Goal: Task Accomplishment & Management: Use online tool/utility

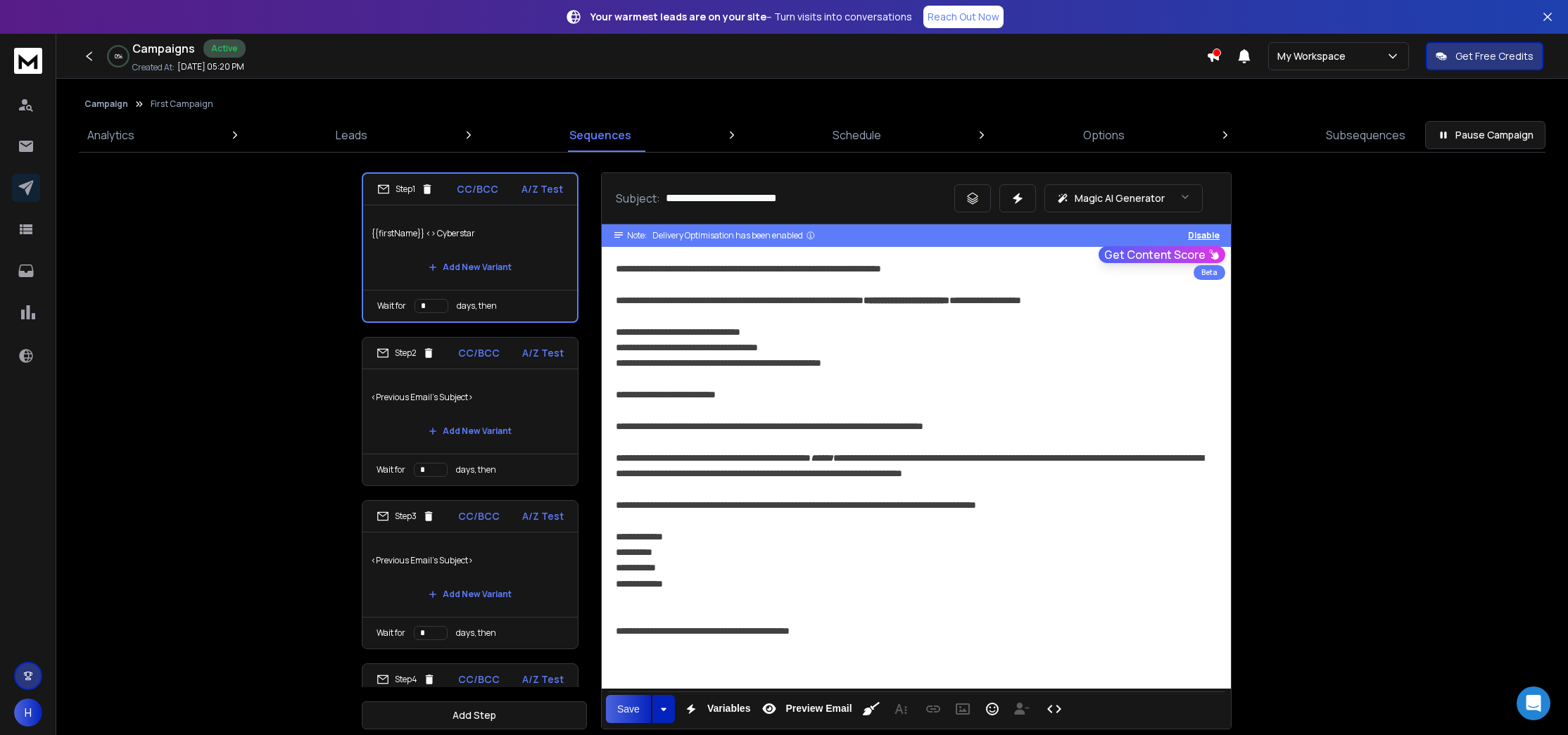
scroll to position [14, 0]
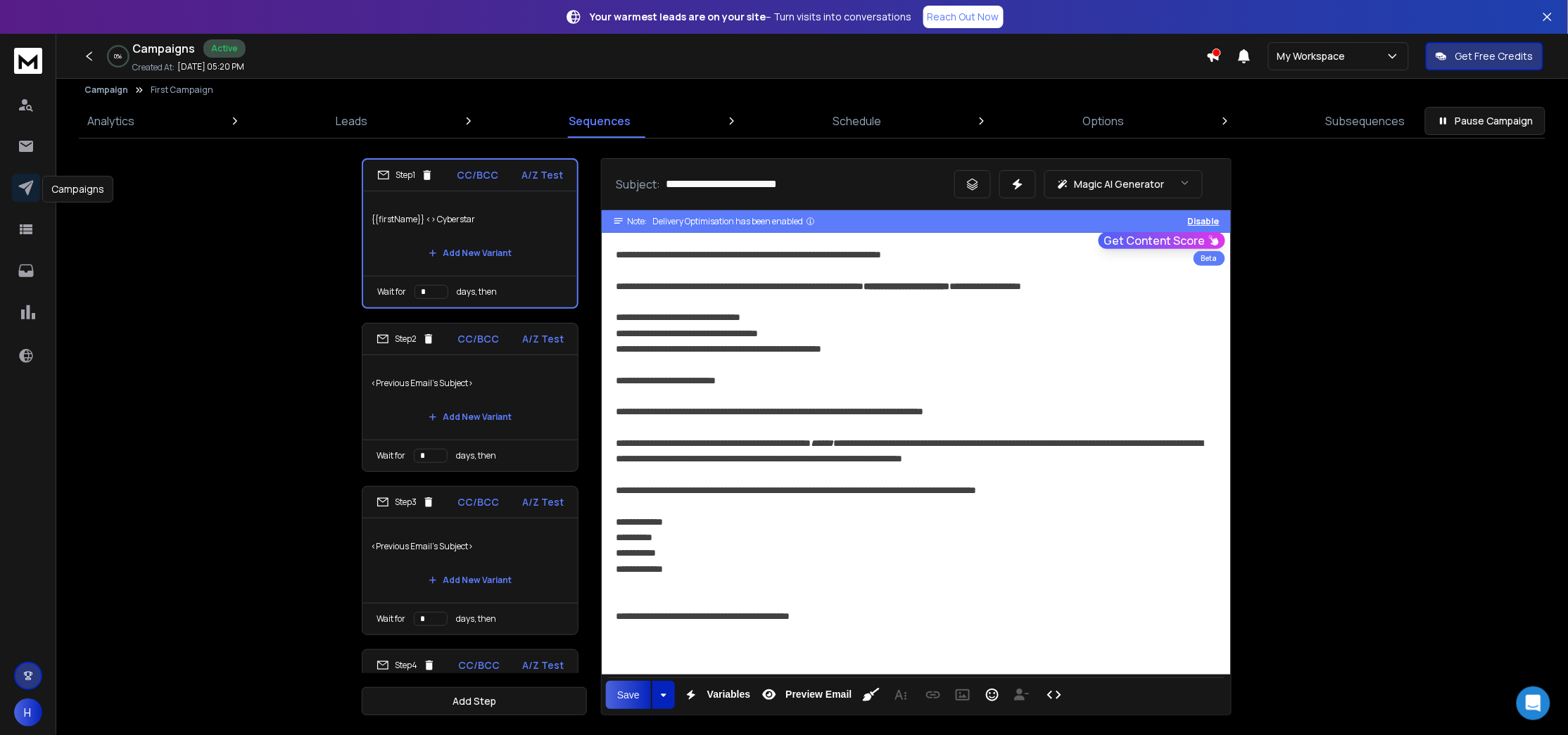
click at [21, 191] on icon at bounding box center [26, 188] width 17 height 17
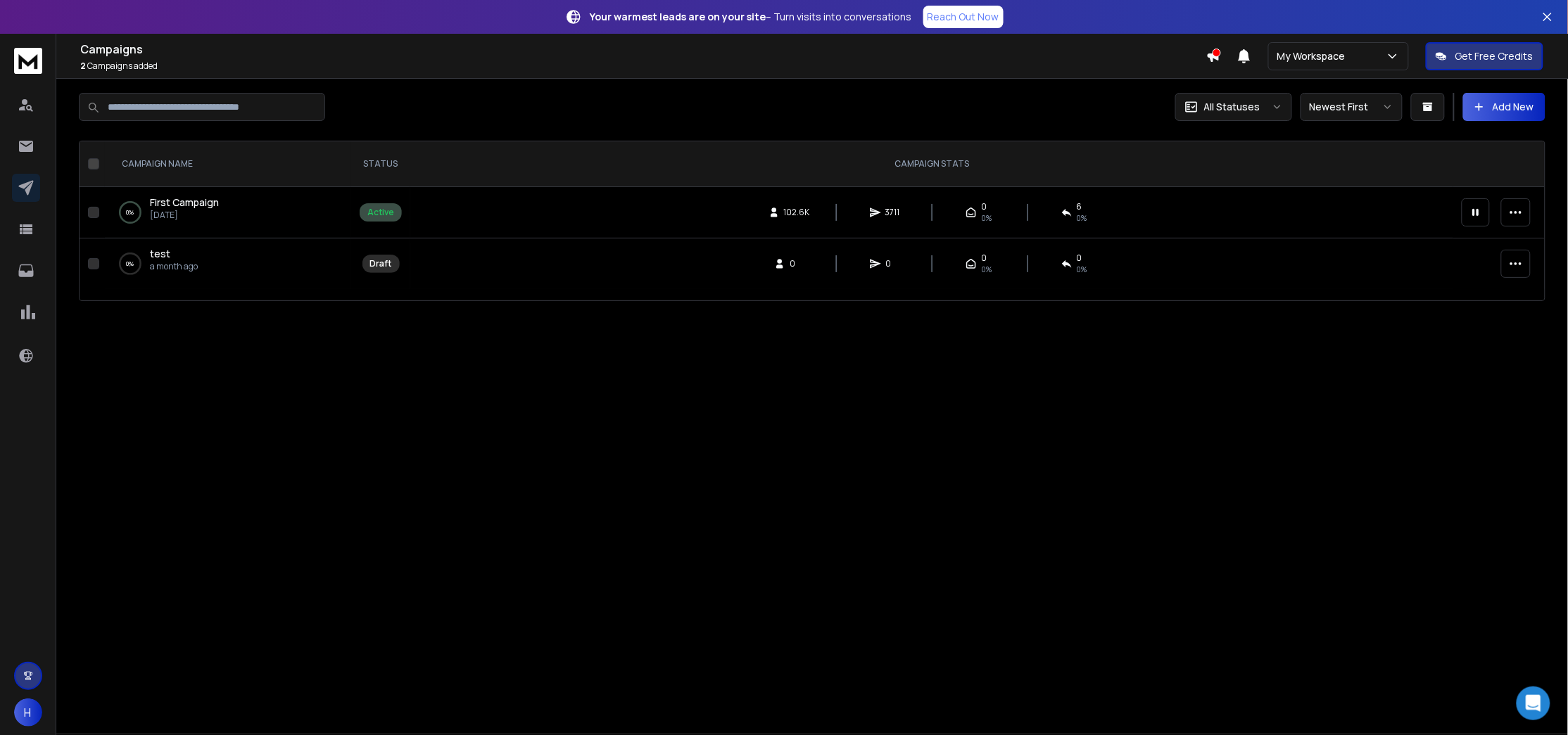
click at [266, 201] on div "0 % First Campaign [DATE]" at bounding box center [228, 212] width 218 height 34
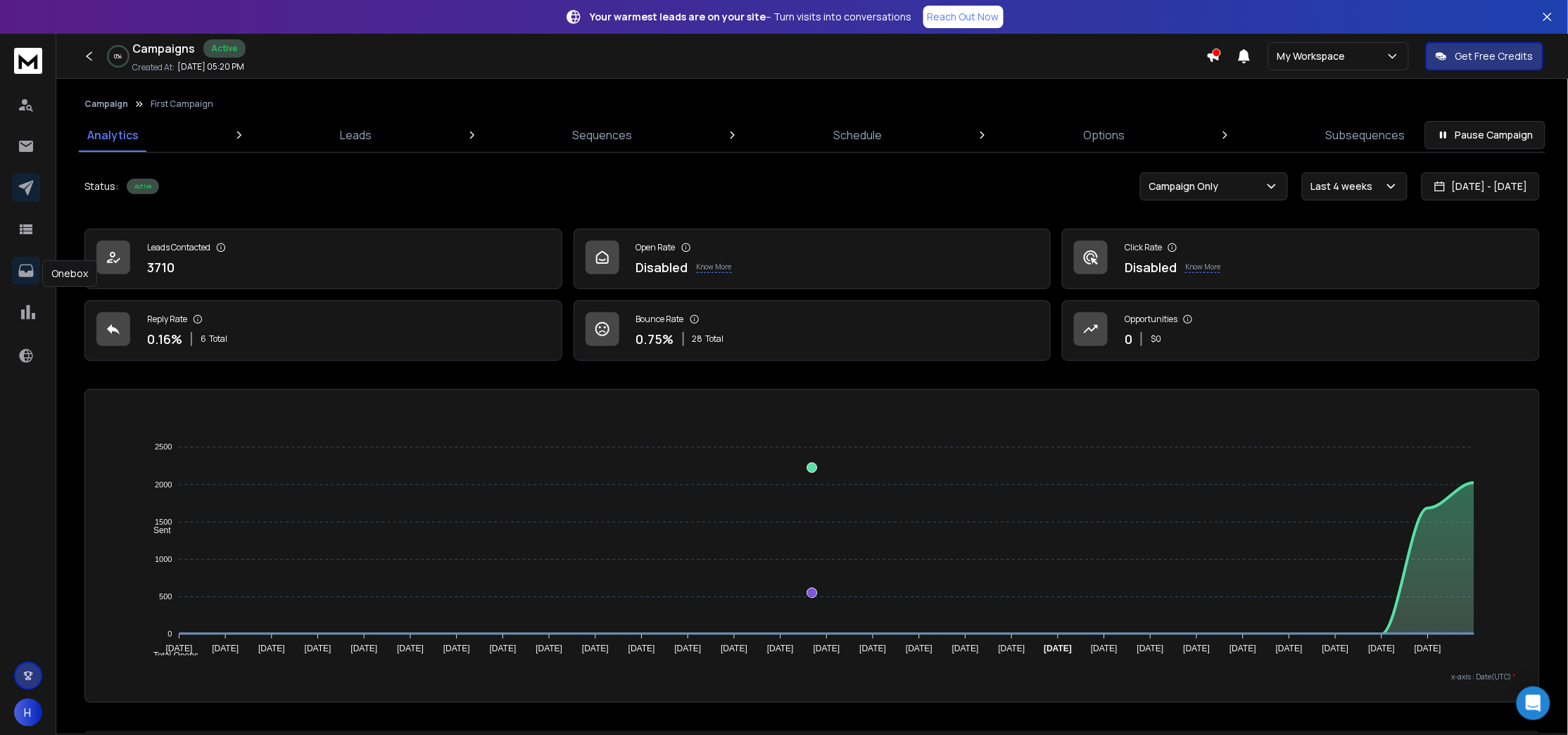
click at [23, 276] on icon at bounding box center [25, 270] width 15 height 13
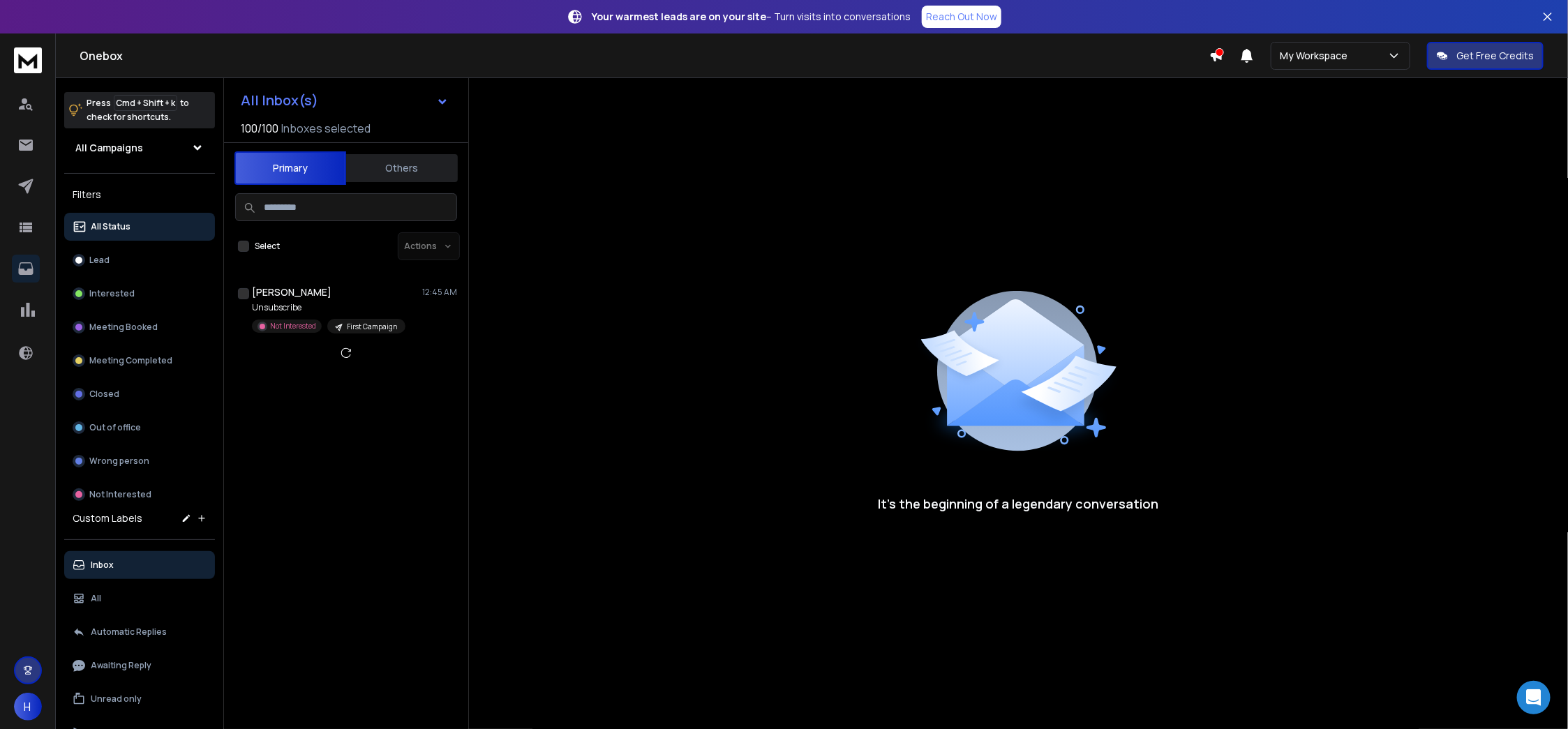
click at [1109, 68] on div "Onebox My Workspace Get Free Credits" at bounding box center [784, 55] width 1568 height 45
click at [383, 292] on div "[PERSON_NAME] 12:45 AM" at bounding box center [355, 292] width 205 height 14
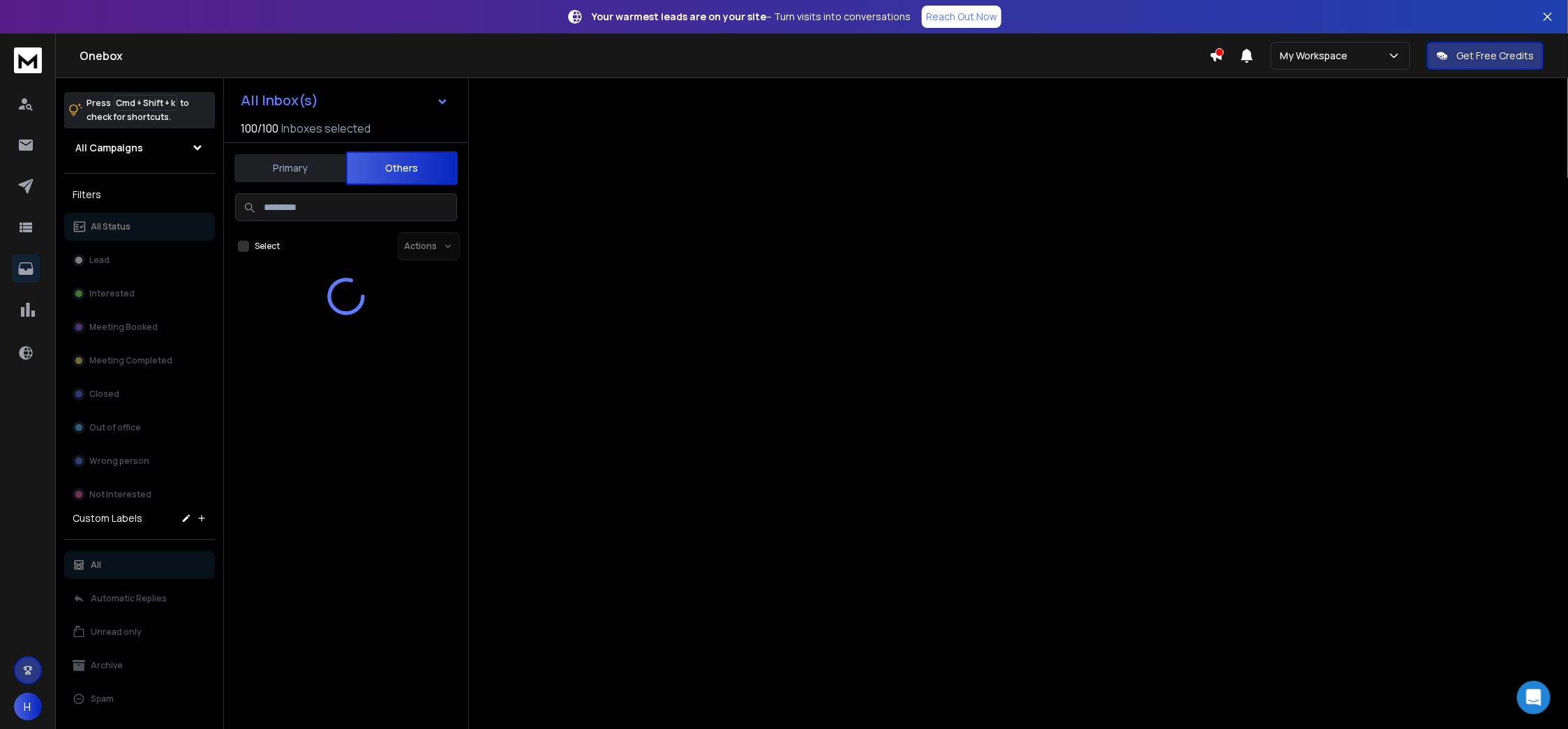
scroll to position [8, 0]
click at [388, 176] on button "Others" at bounding box center [402, 168] width 112 height 33
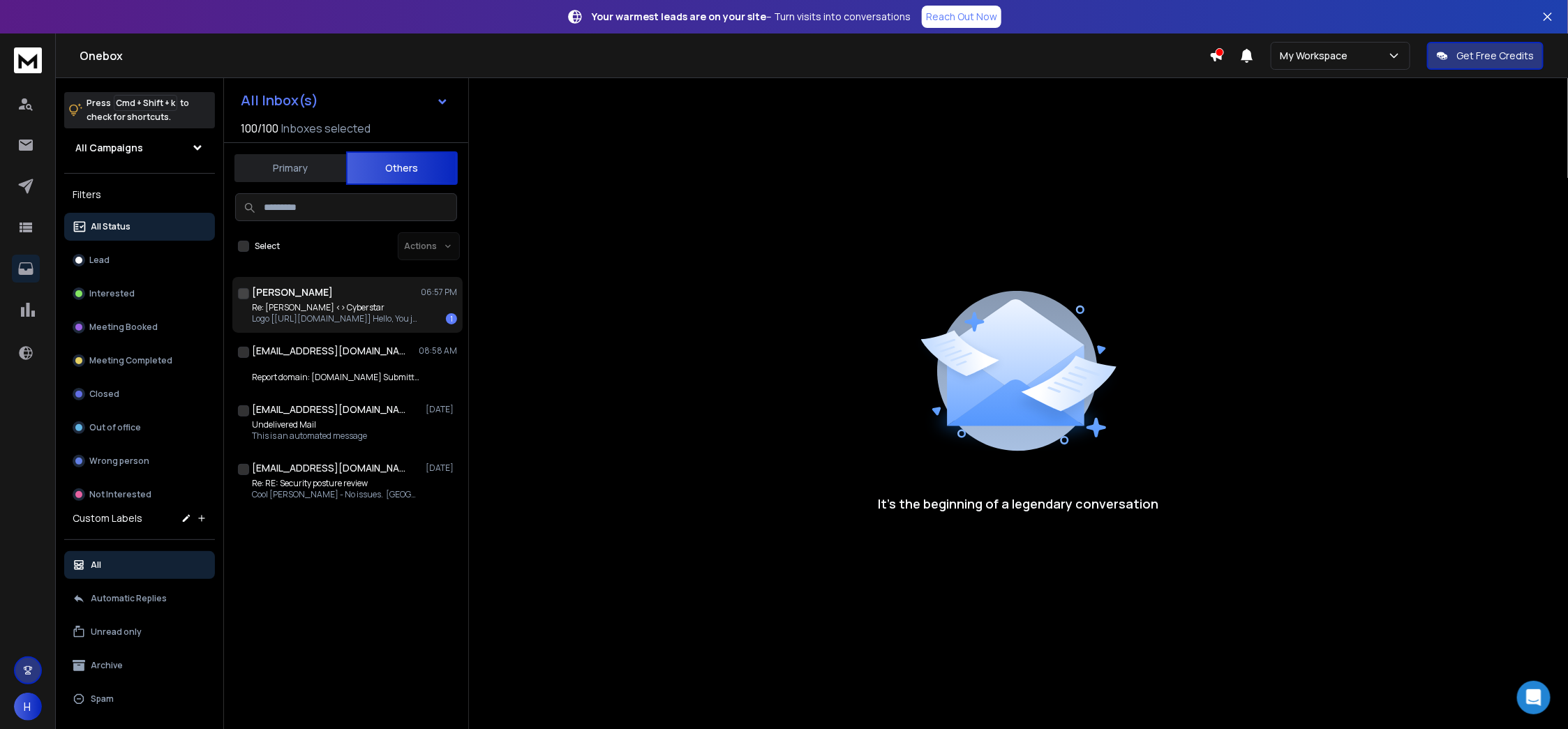
click at [336, 303] on p "Re: [PERSON_NAME] <> Cyberstar" at bounding box center [336, 308] width 168 height 11
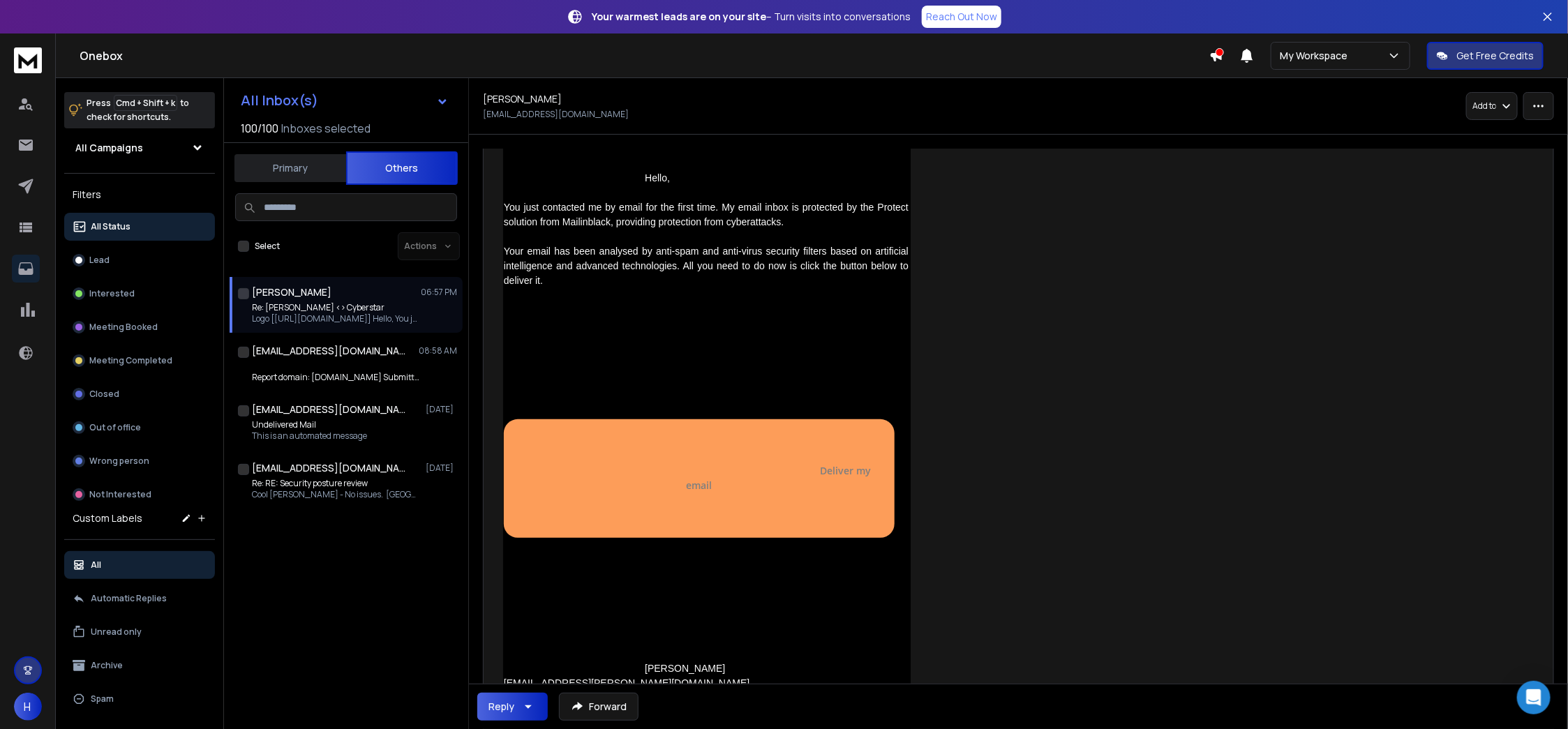
scroll to position [417, 0]
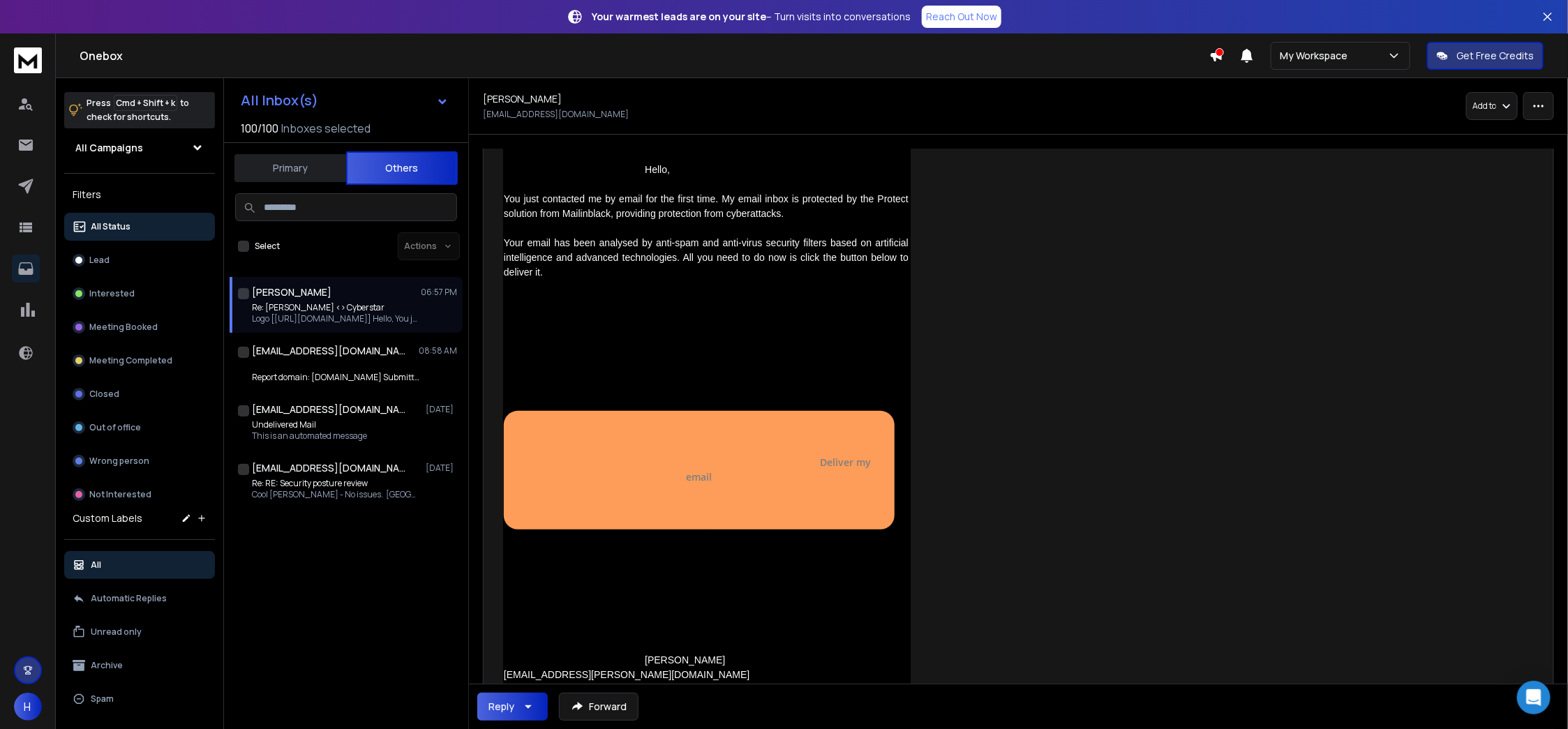
click at [847, 474] on link "Deliver my email" at bounding box center [780, 469] width 188 height 28
click at [341, 361] on div "Report domain: [DOMAIN_NAME] Submitter: [DOMAIN_NAME]" at bounding box center [355, 371] width 205 height 22
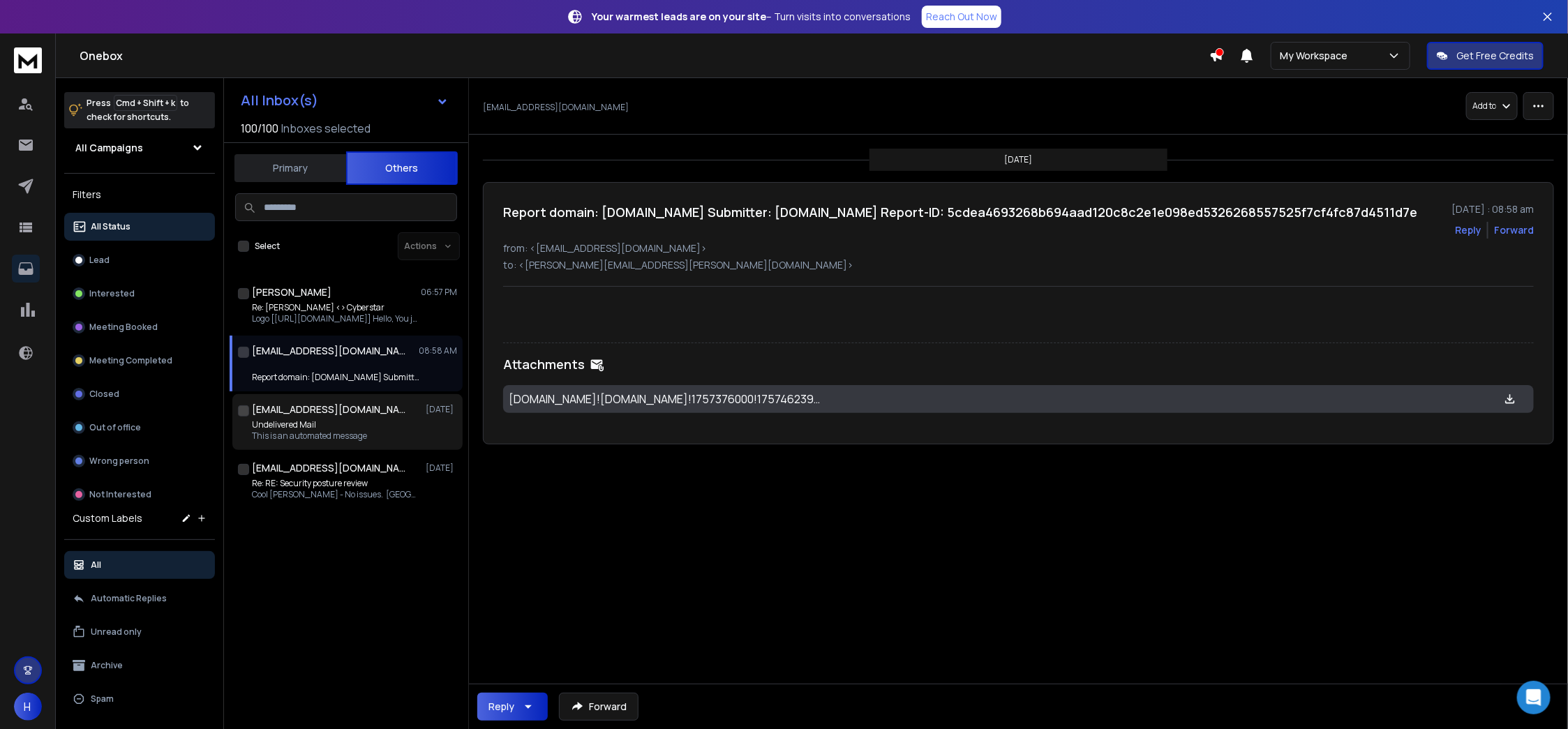
click at [359, 417] on div "[EMAIL_ADDRESS][DOMAIN_NAME] [DATE] Undelivered Mail This is an automated messa…" at bounding box center [355, 421] width 205 height 39
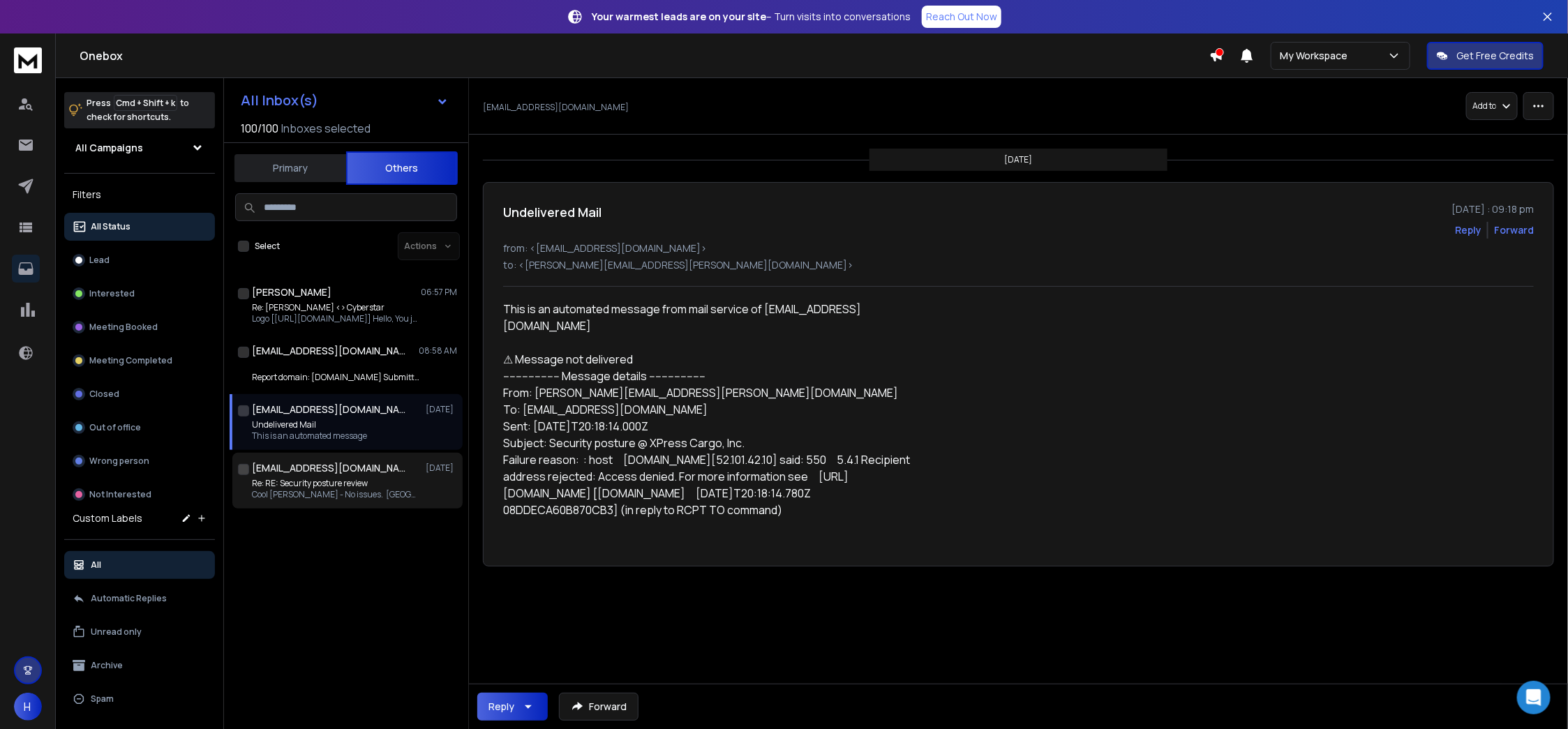
click at [352, 475] on div "[EMAIL_ADDRESS][DOMAIN_NAME] [DATE] Re: RE: Security posture review Cool [PERSO…" at bounding box center [355, 480] width 205 height 39
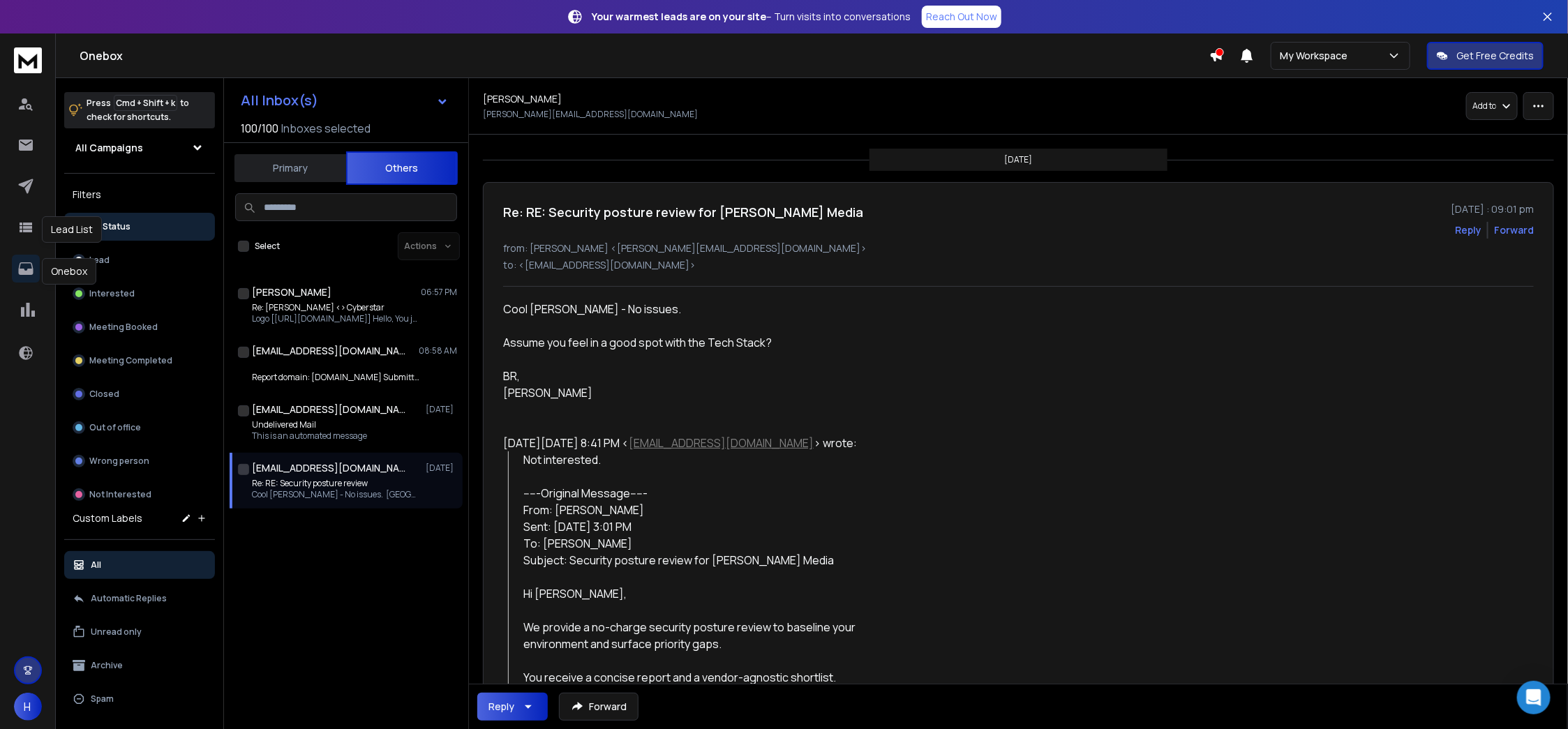
click at [25, 264] on icon at bounding box center [26, 269] width 17 height 17
click at [24, 230] on icon at bounding box center [26, 227] width 13 height 10
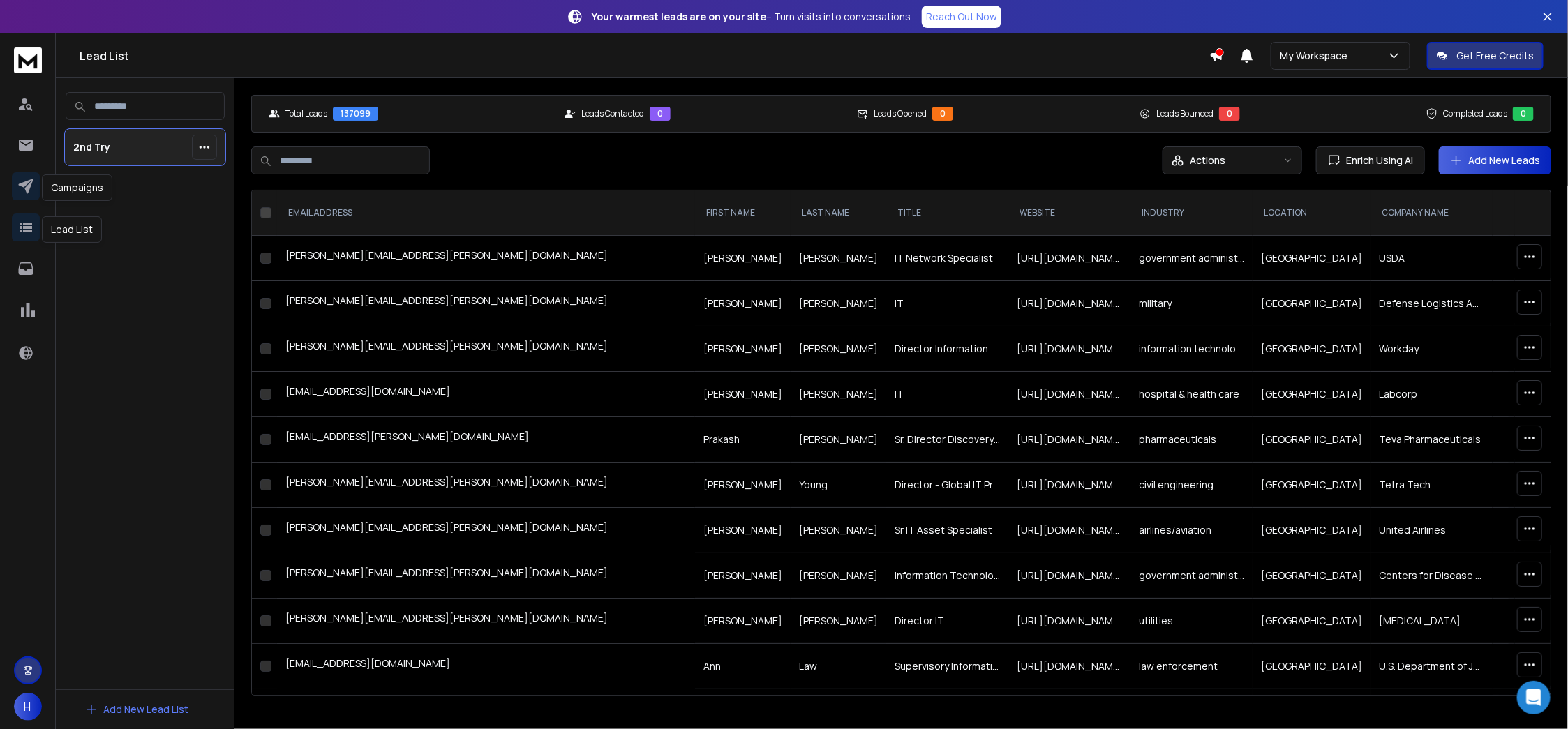
click at [26, 194] on icon at bounding box center [26, 186] width 17 height 17
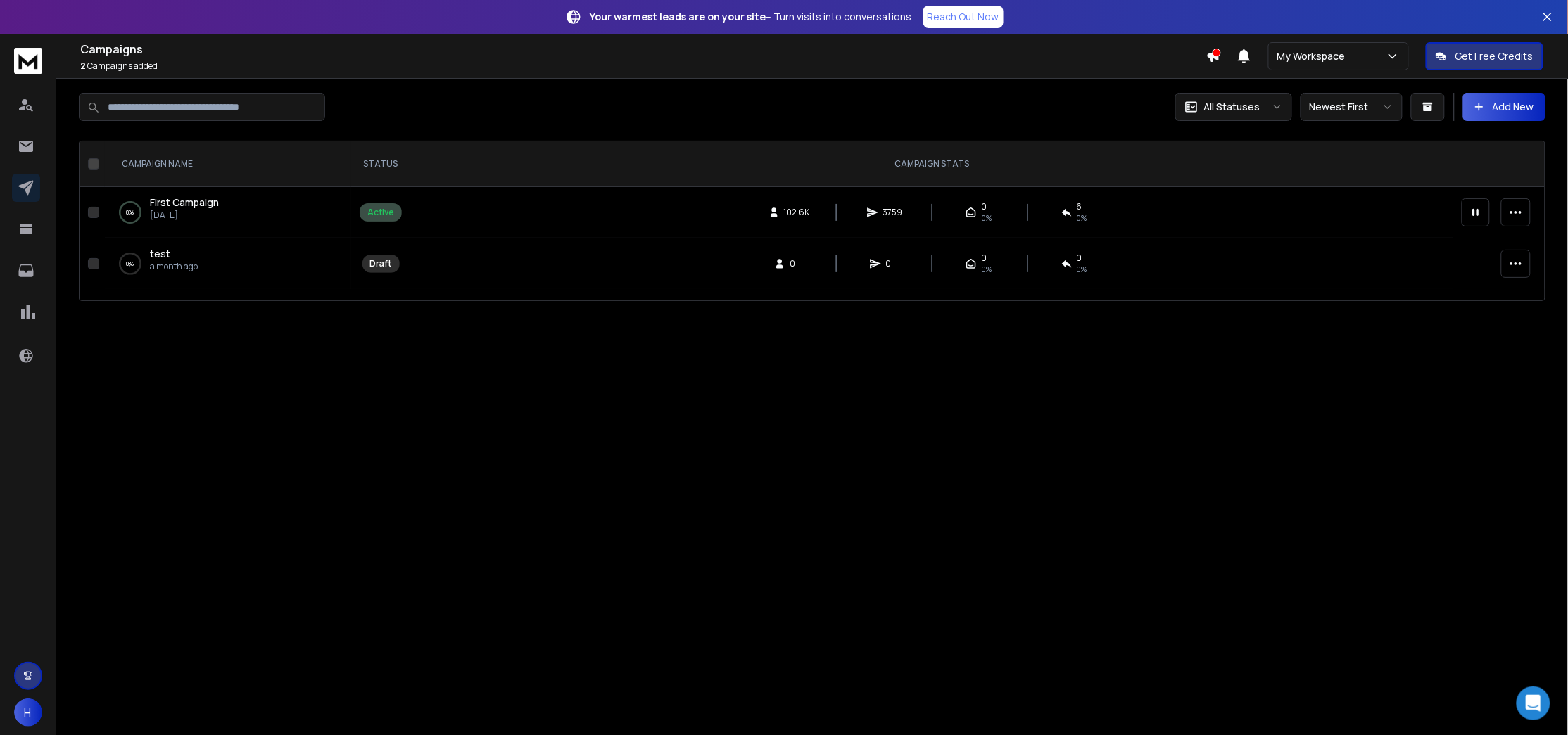
click at [209, 209] on link "First Campaign" at bounding box center [185, 202] width 69 height 14
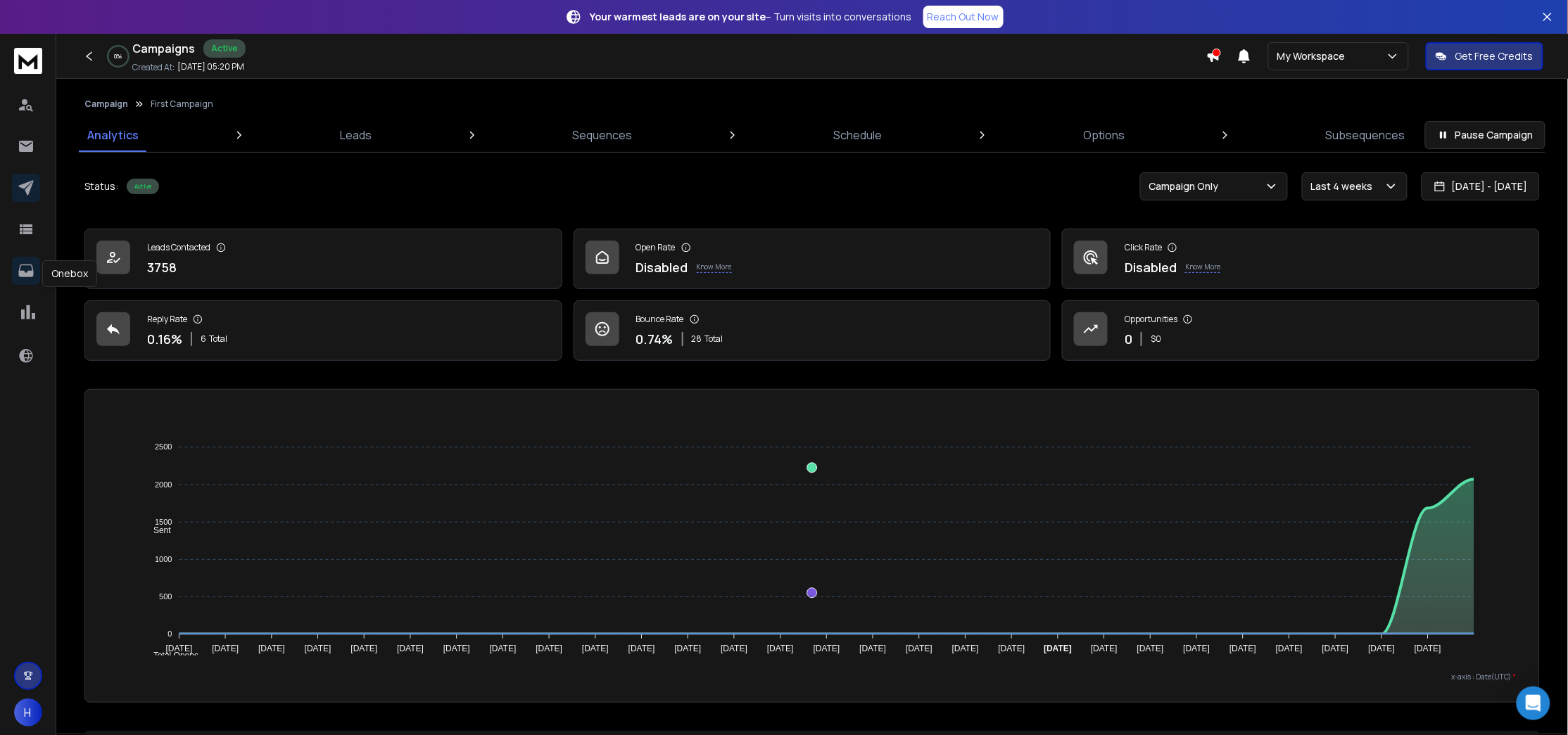
click at [33, 266] on icon at bounding box center [26, 271] width 17 height 17
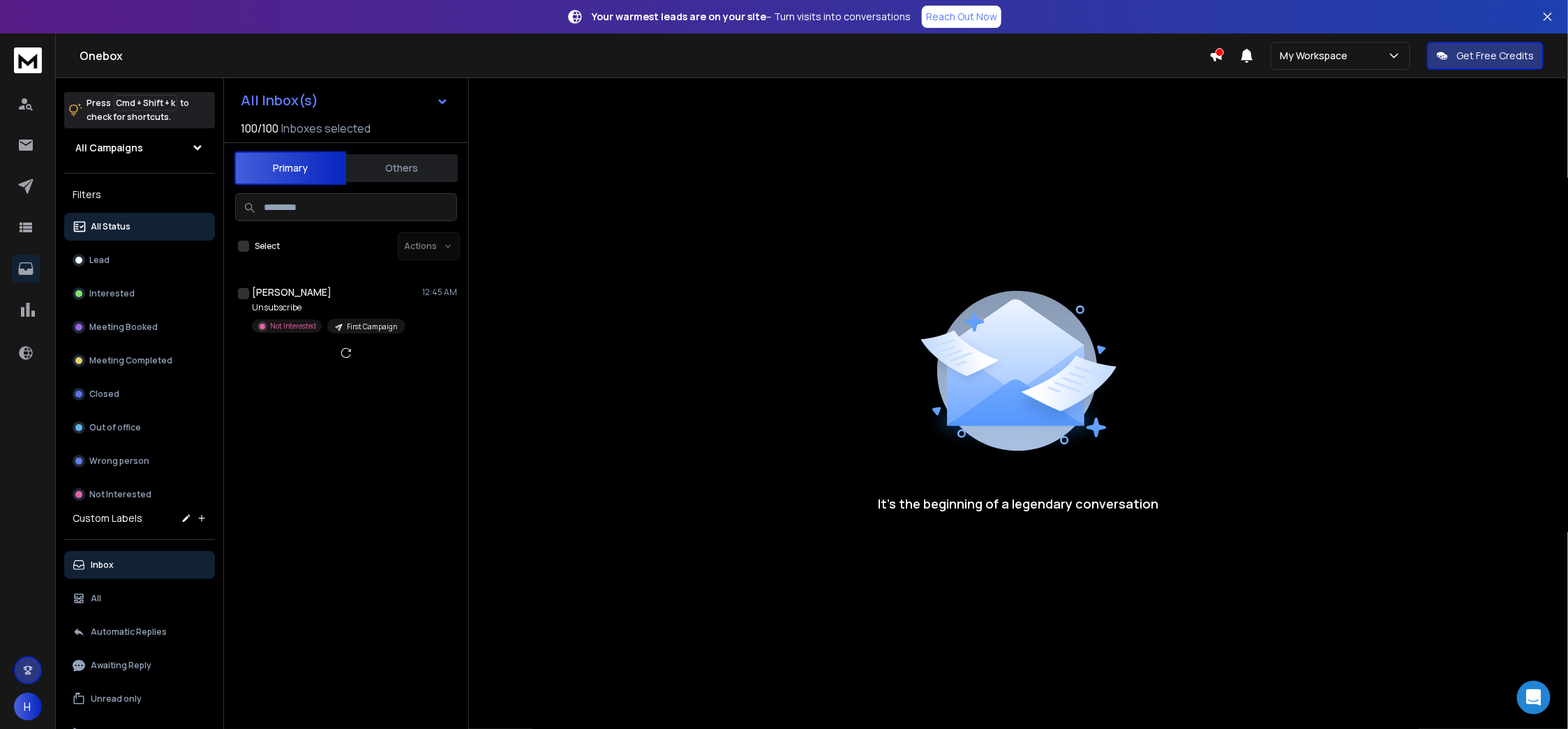
click at [334, 66] on div "Onebox My Workspace Get Free Credits" at bounding box center [784, 55] width 1568 height 45
click at [385, 172] on button "Others" at bounding box center [402, 168] width 112 height 30
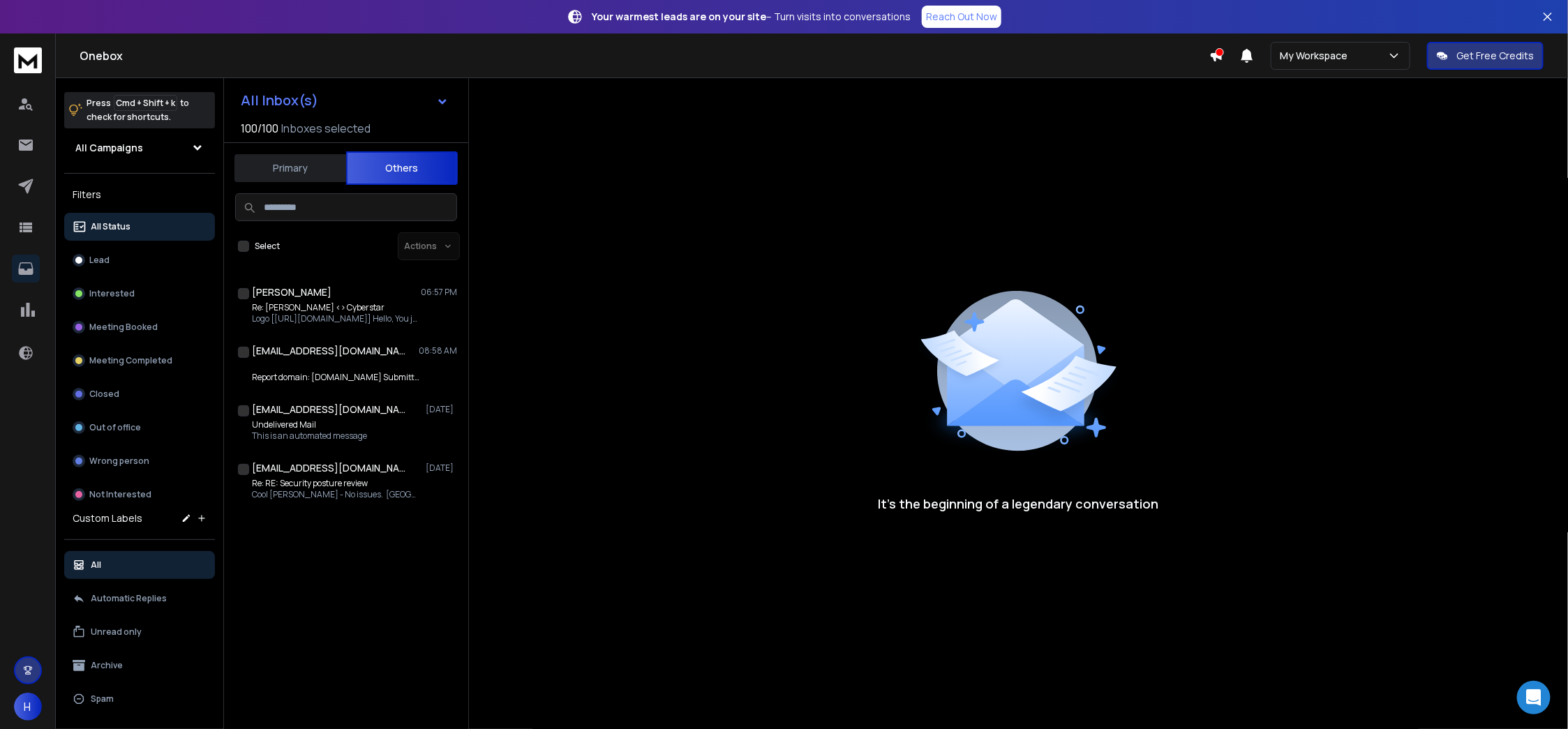
drag, startPoint x: 311, startPoint y: 180, endPoint x: 456, endPoint y: 131, distance: 153.1
click at [312, 180] on button "Primary" at bounding box center [290, 168] width 112 height 30
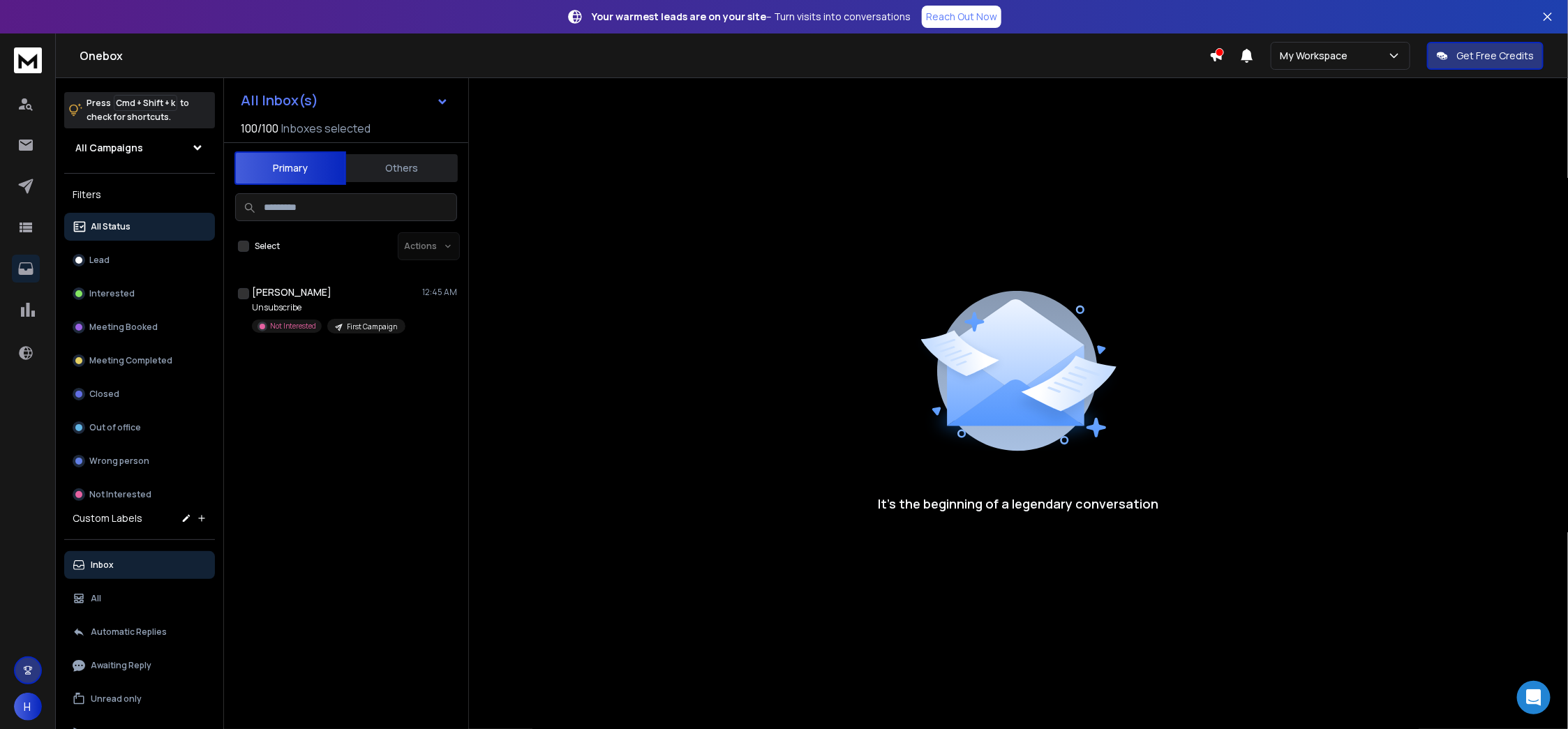
click at [477, 46] on div "Onebox My Workspace Get Free Credits" at bounding box center [784, 55] width 1568 height 45
